Goal: Navigation & Orientation: Find specific page/section

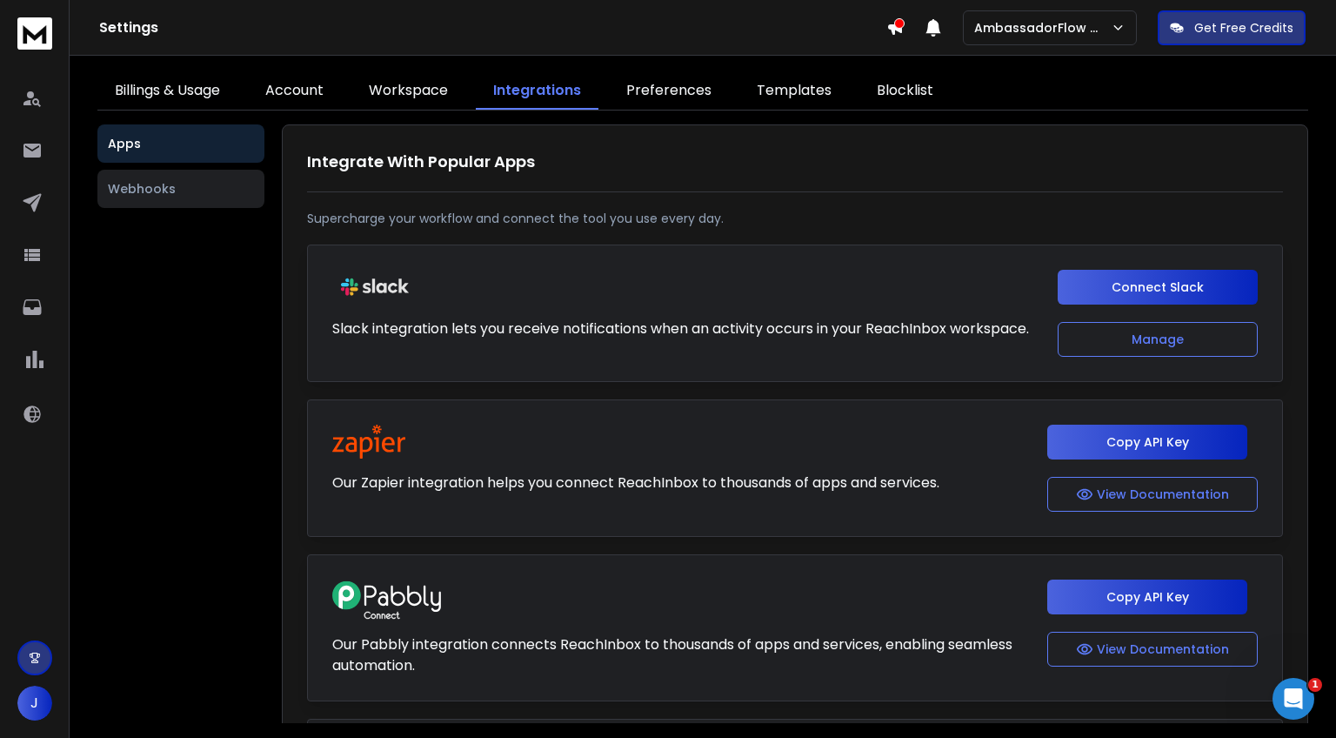
scroll to position [342, 0]
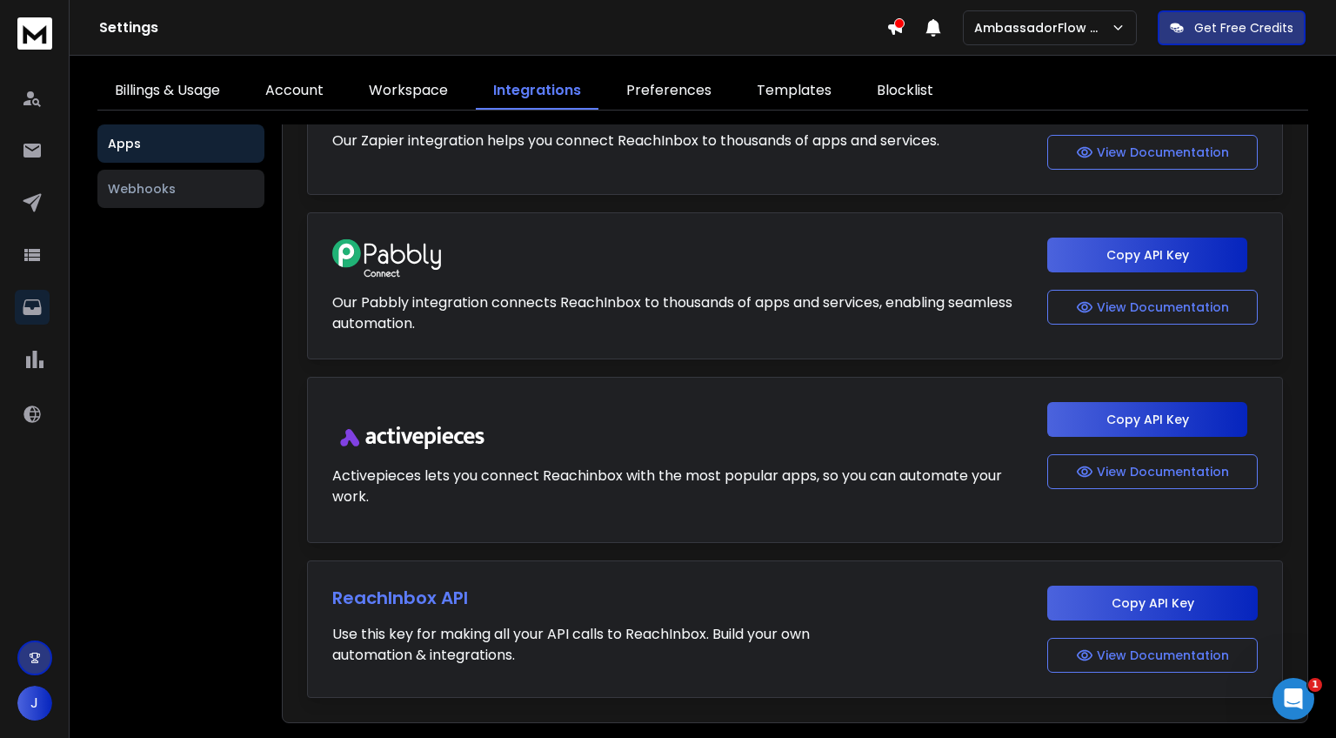
click at [24, 313] on icon at bounding box center [32, 307] width 18 height 16
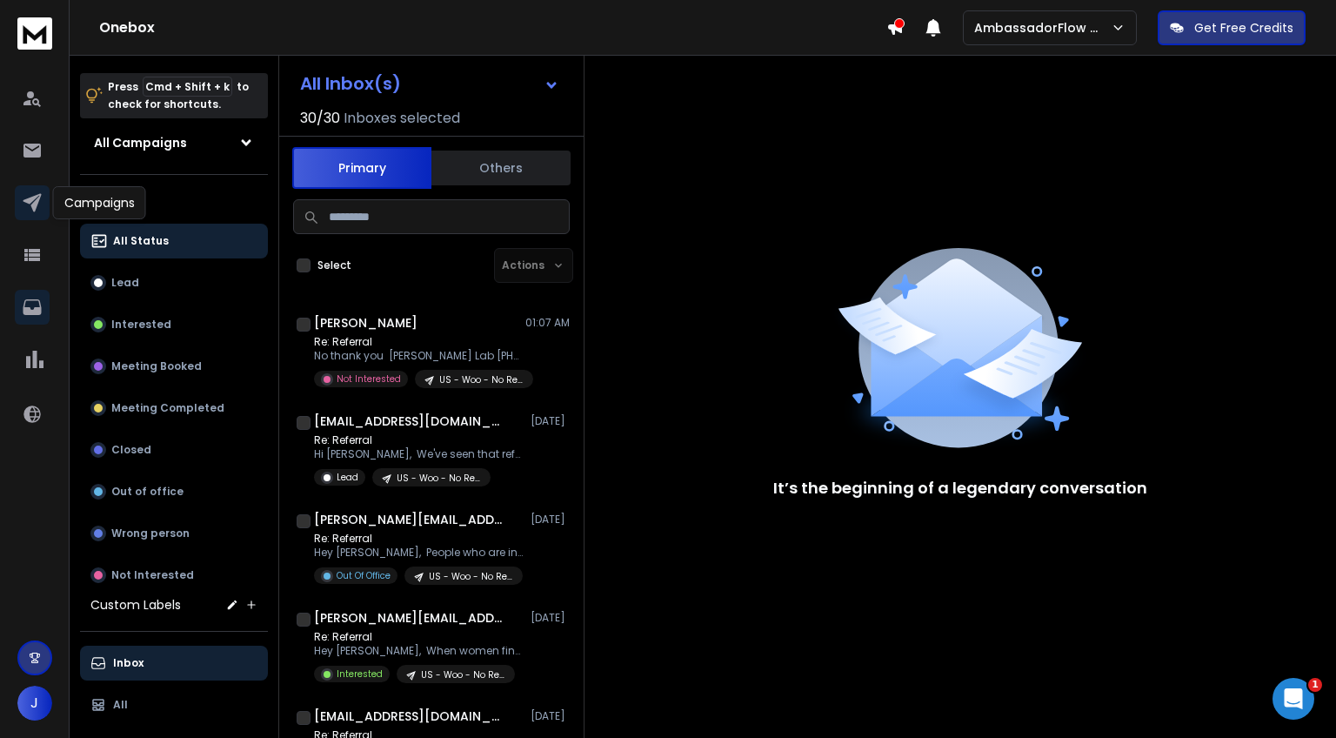
click at [40, 203] on icon at bounding box center [32, 202] width 21 height 21
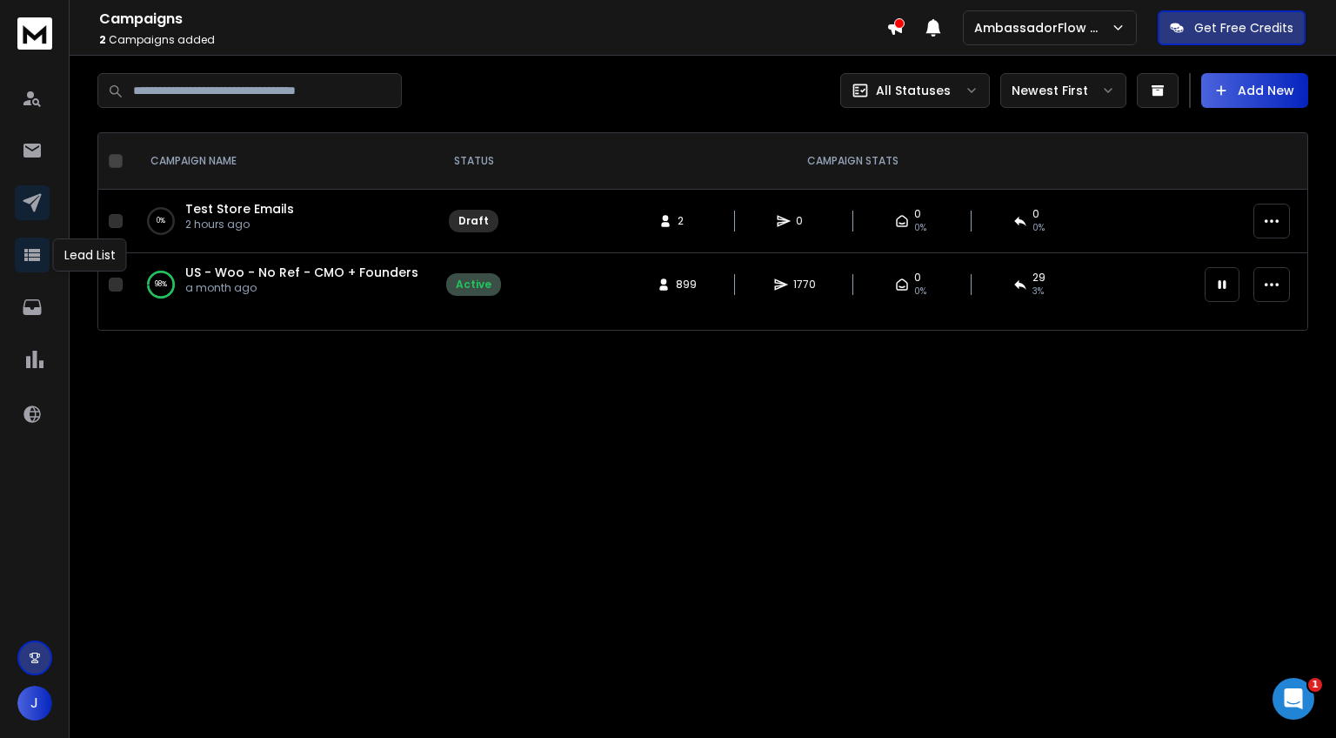
click at [28, 262] on icon at bounding box center [32, 254] width 21 height 21
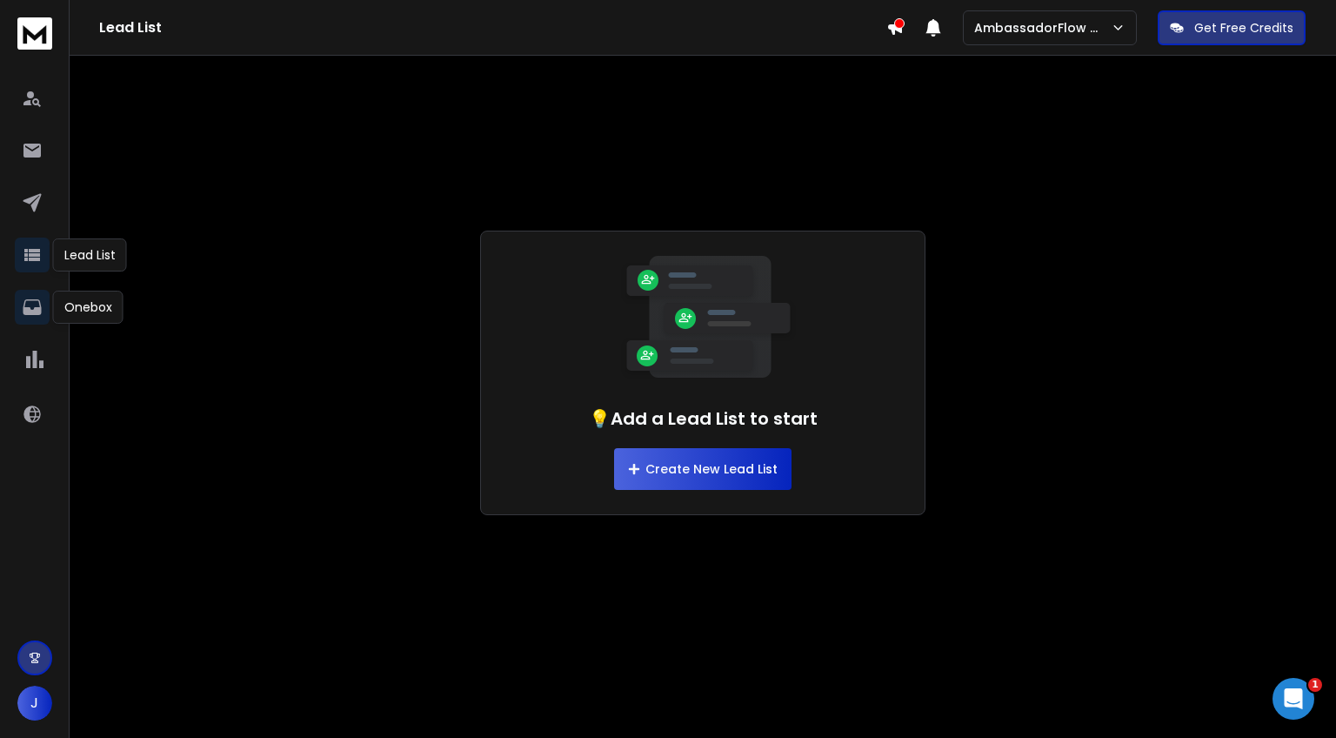
click at [28, 311] on icon at bounding box center [32, 307] width 18 height 16
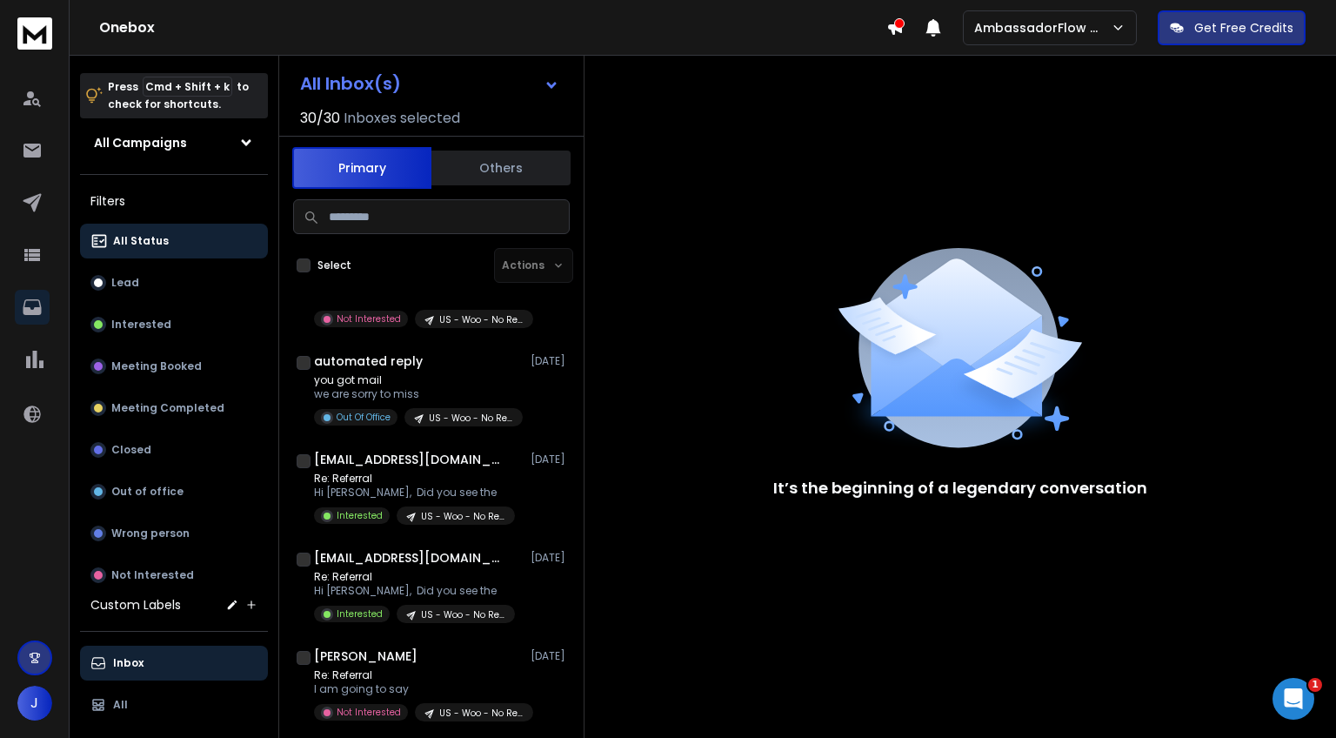
scroll to position [1927, 0]
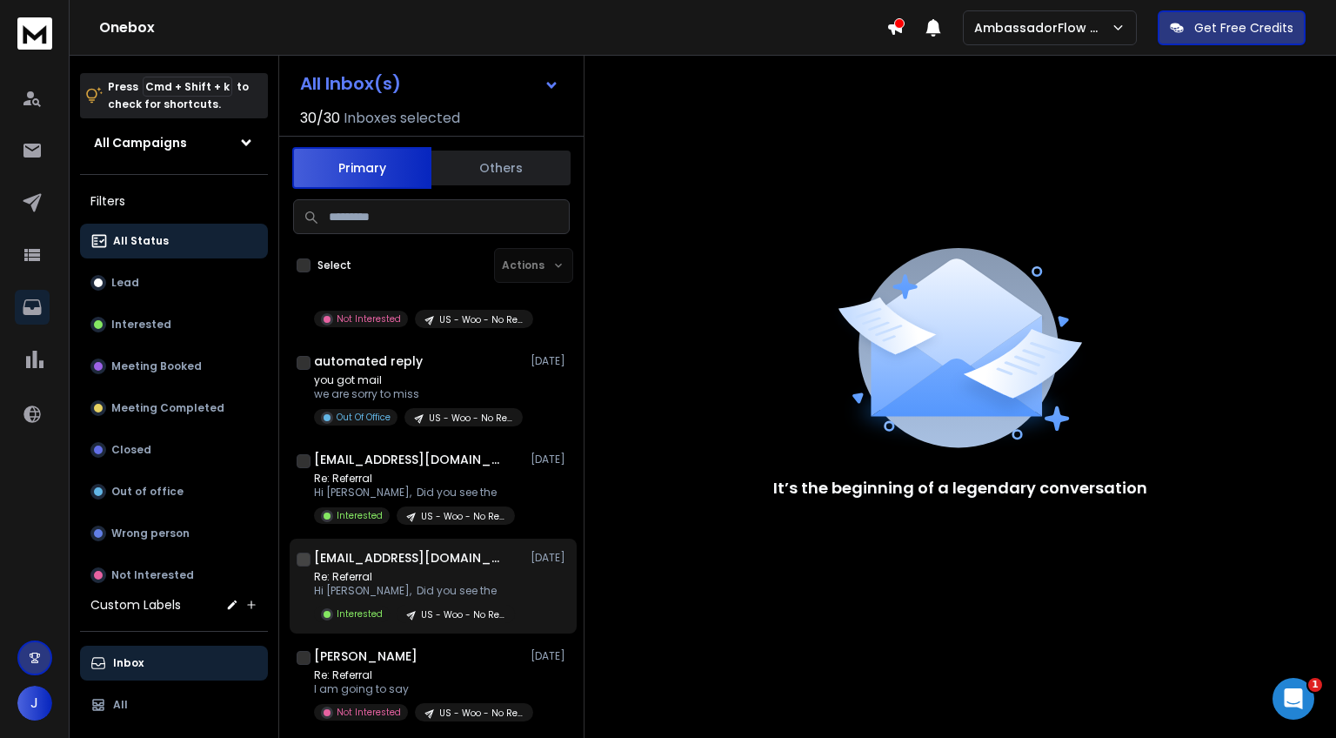
click at [457, 582] on p "Re: Referral" at bounding box center [414, 577] width 201 height 14
